Goal: Task Accomplishment & Management: Use online tool/utility

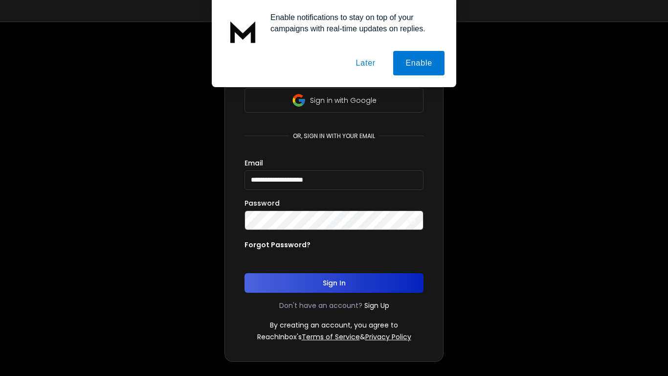
type input "**********"
click at [334, 282] on button "Sign In" at bounding box center [334, 283] width 179 height 20
